Goal: Task Accomplishment & Management: Manage account settings

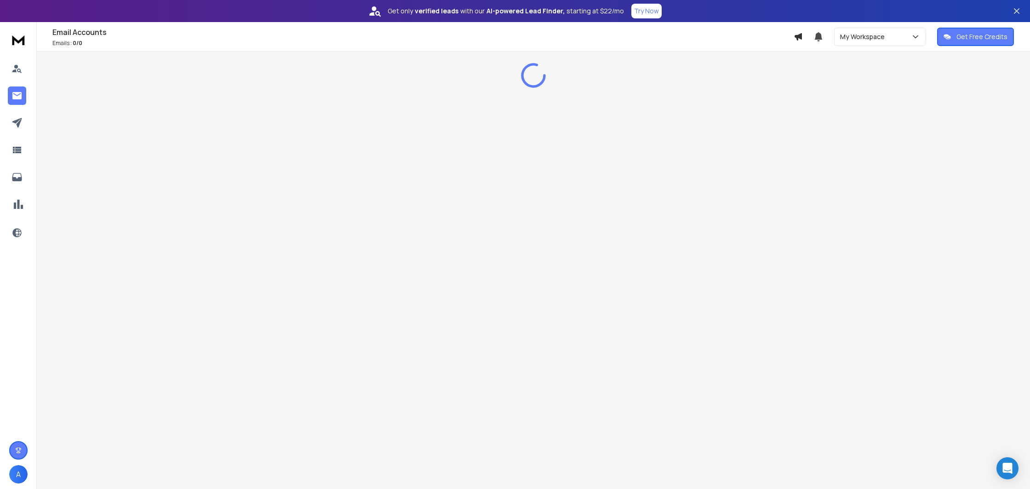
click at [12, 186] on div at bounding box center [18, 179] width 21 height 22
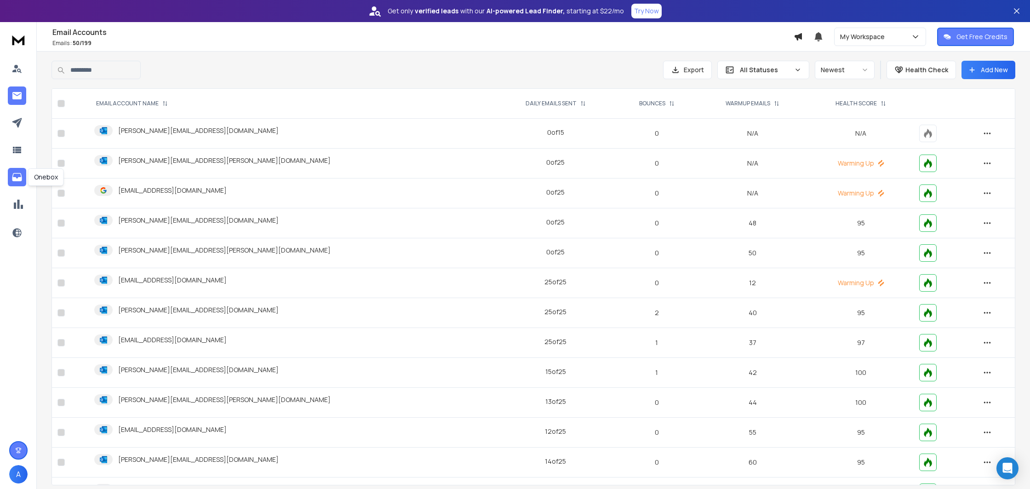
click at [17, 183] on link at bounding box center [17, 177] width 18 height 18
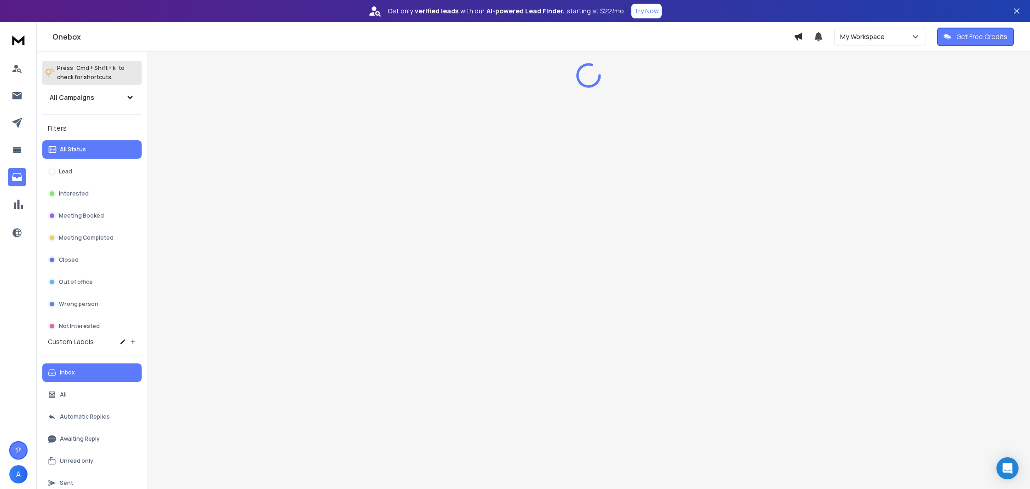
scroll to position [40, 0]
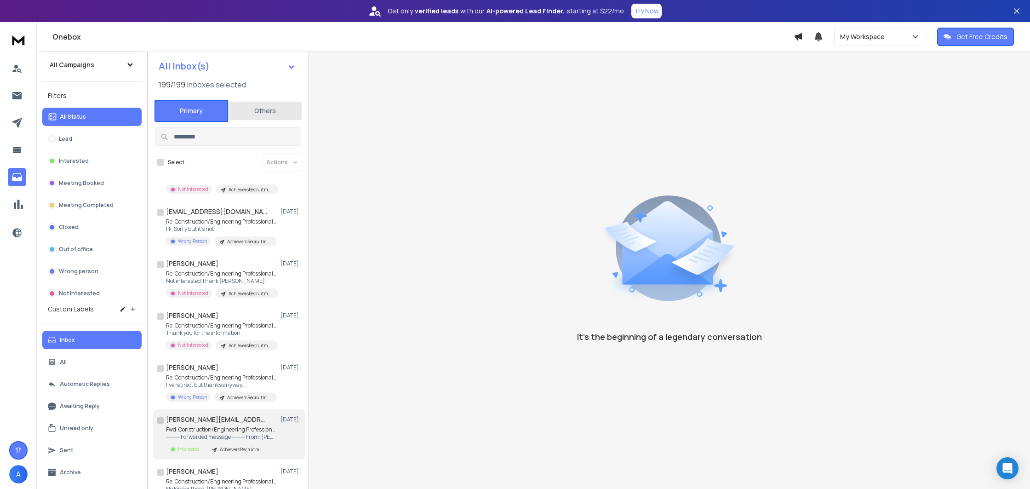
click at [230, 431] on p "Fwd: Construction/Engineering Professionals Available" at bounding box center [221, 429] width 110 height 7
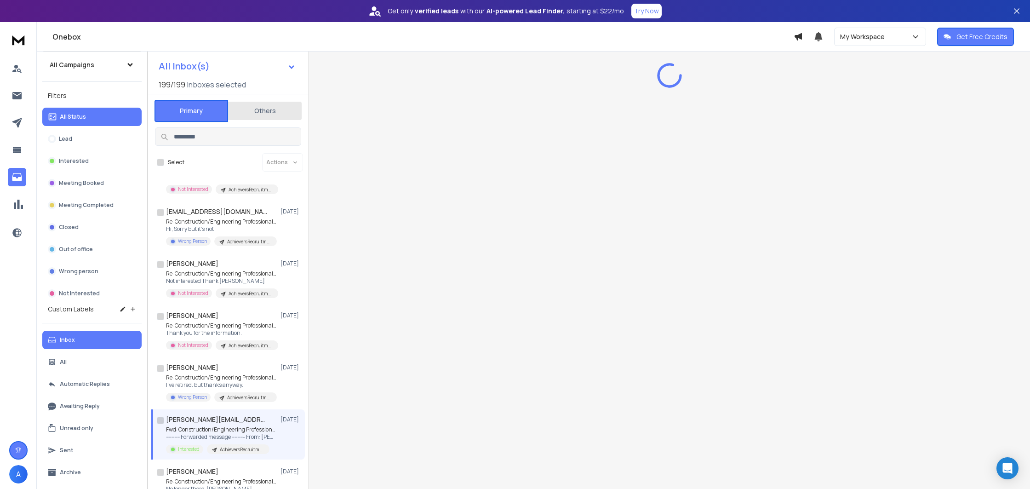
scroll to position [33, 0]
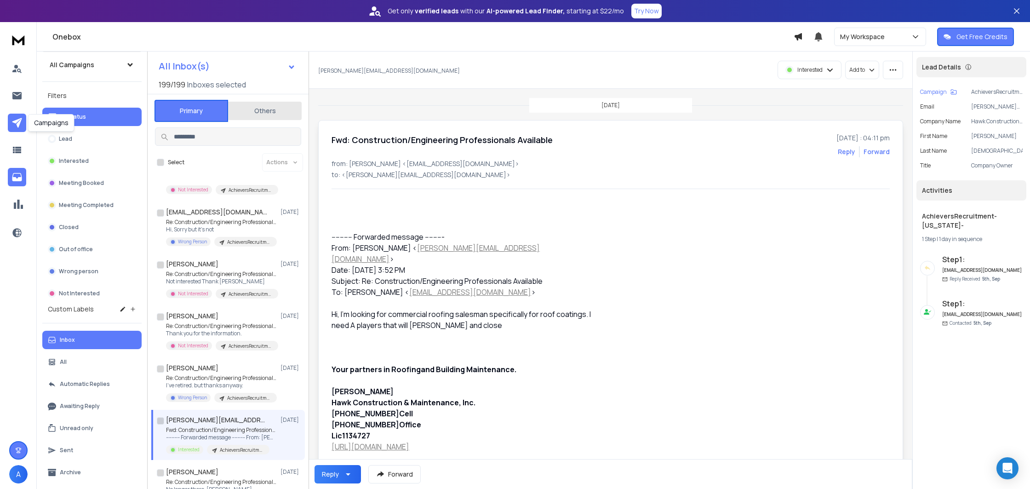
click at [23, 123] on link at bounding box center [17, 123] width 18 height 18
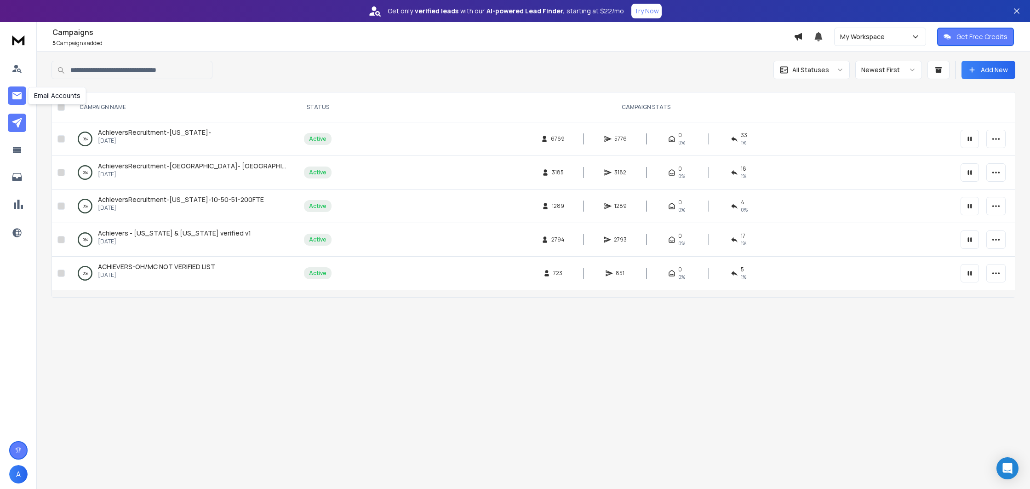
click at [17, 101] on link at bounding box center [17, 95] width 18 height 18
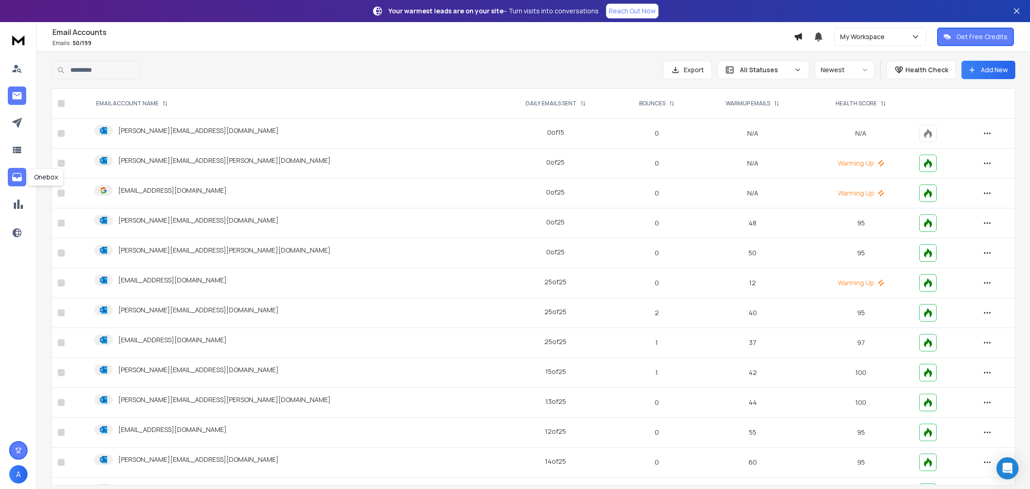
click at [12, 175] on icon at bounding box center [17, 177] width 10 height 8
click at [7, 176] on div "A" at bounding box center [18, 257] width 37 height 471
click at [12, 175] on icon at bounding box center [16, 177] width 11 height 11
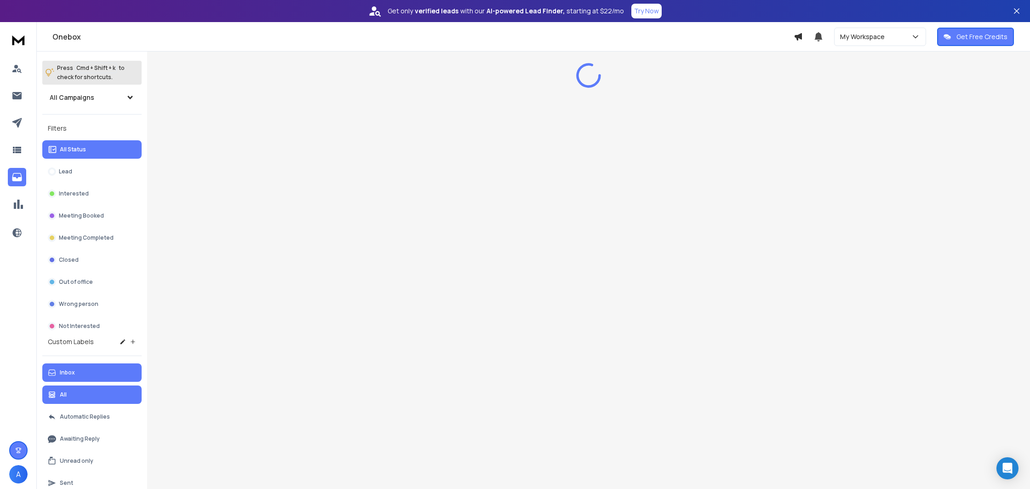
click at [99, 396] on div "Inbox All Automatic Replies Awaiting Reply Unread only Sent Archive" at bounding box center [91, 449] width 99 height 173
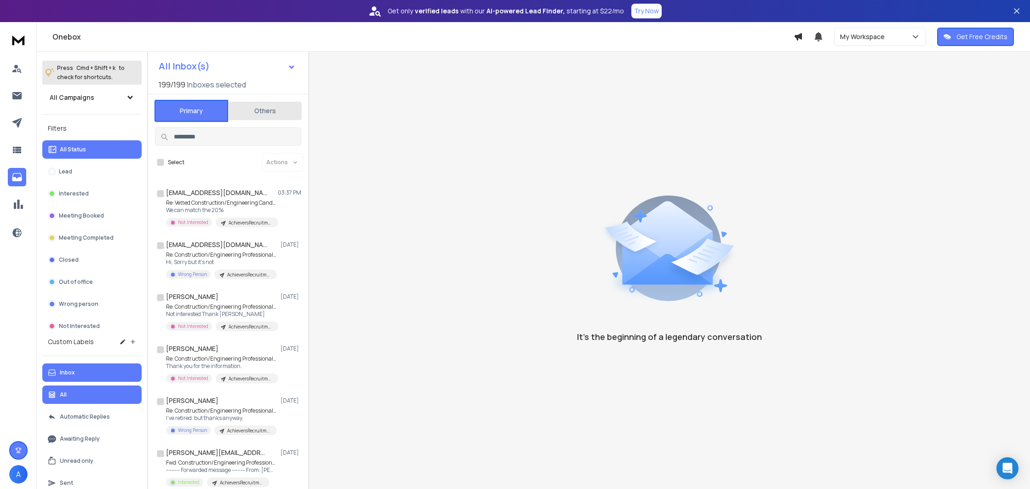
click at [99, 396] on button "All" at bounding box center [91, 394] width 99 height 18
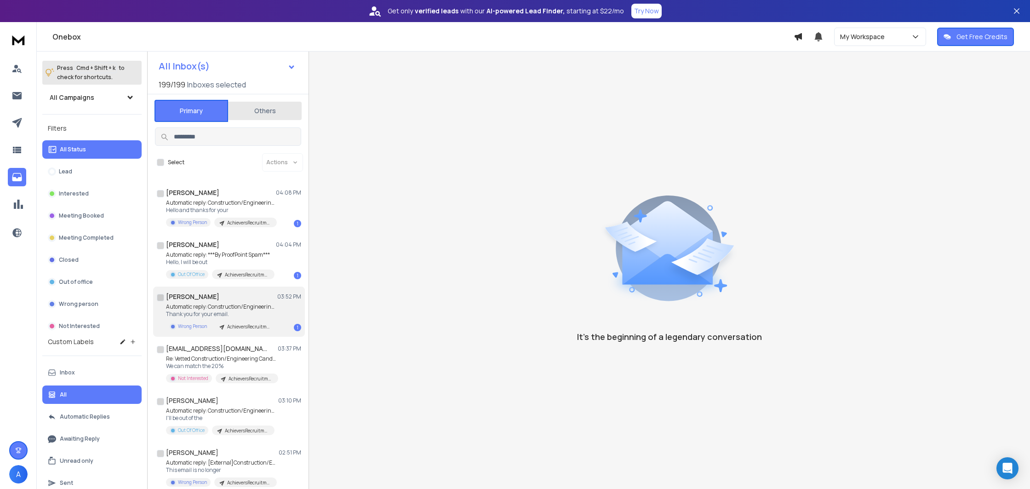
click at [245, 307] on p "Automatic reply: Construction/Engineering Professionals Available" at bounding box center [221, 306] width 110 height 7
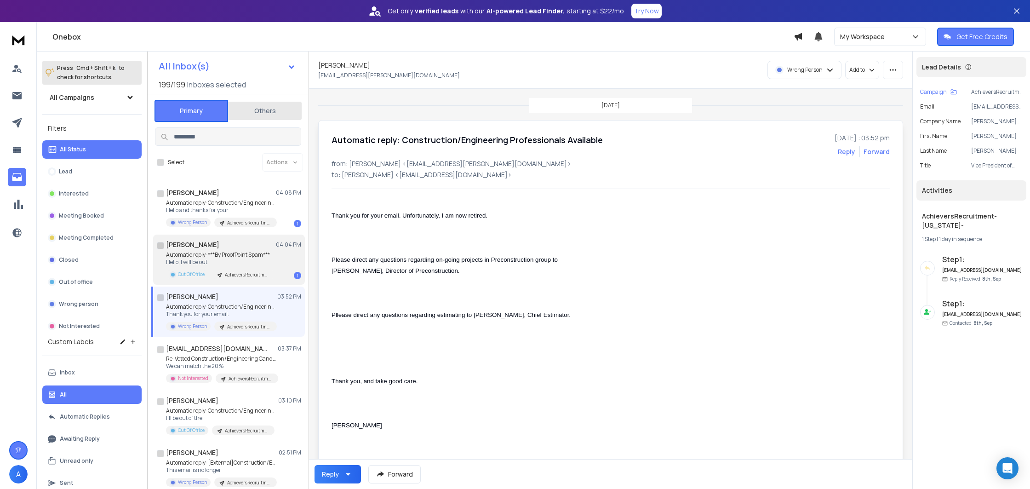
click at [243, 240] on div "Ken Howell 04:04 PM" at bounding box center [233, 244] width 135 height 9
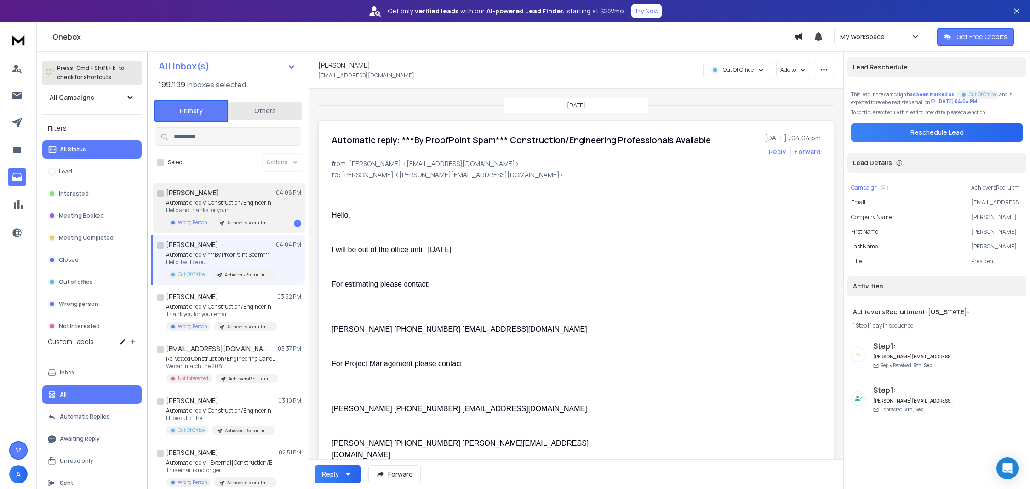
click at [218, 184] on div "Jim Kabel 04:08 PM Automatic reply: Construction/Engineering Professionals Avai…" at bounding box center [229, 208] width 152 height 50
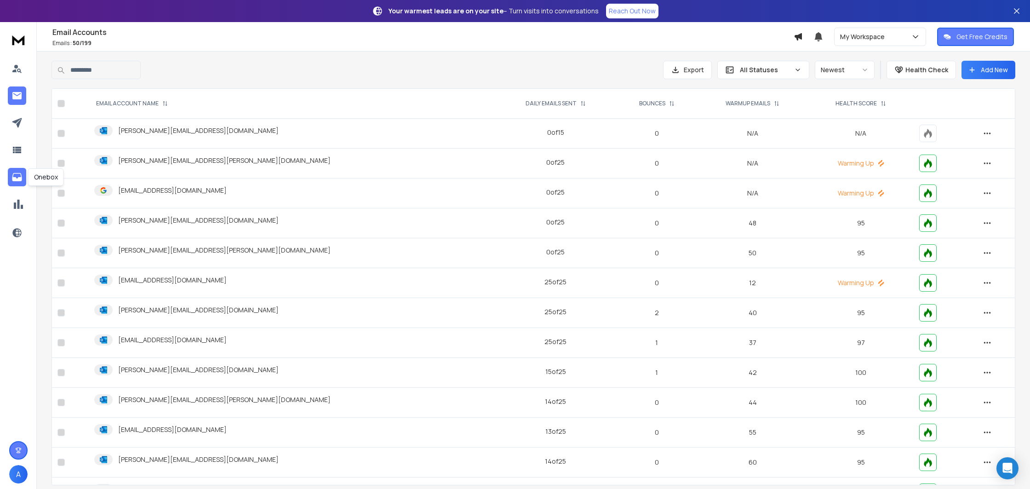
click at [18, 177] on icon at bounding box center [17, 177] width 10 height 8
